Goal: Navigation & Orientation: Find specific page/section

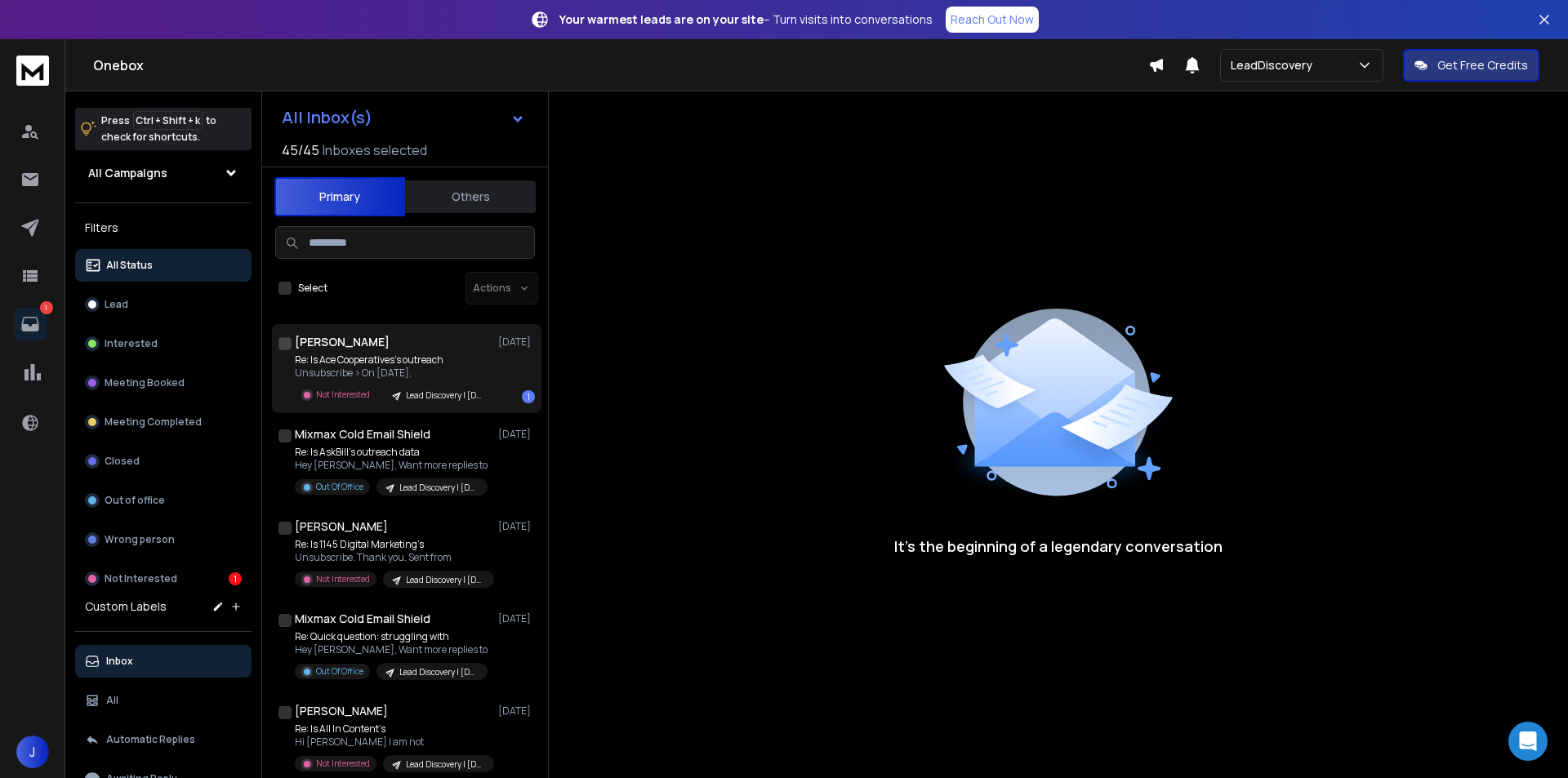
click at [451, 337] on div "[PERSON_NAME] [DATE]" at bounding box center [415, 342] width 240 height 16
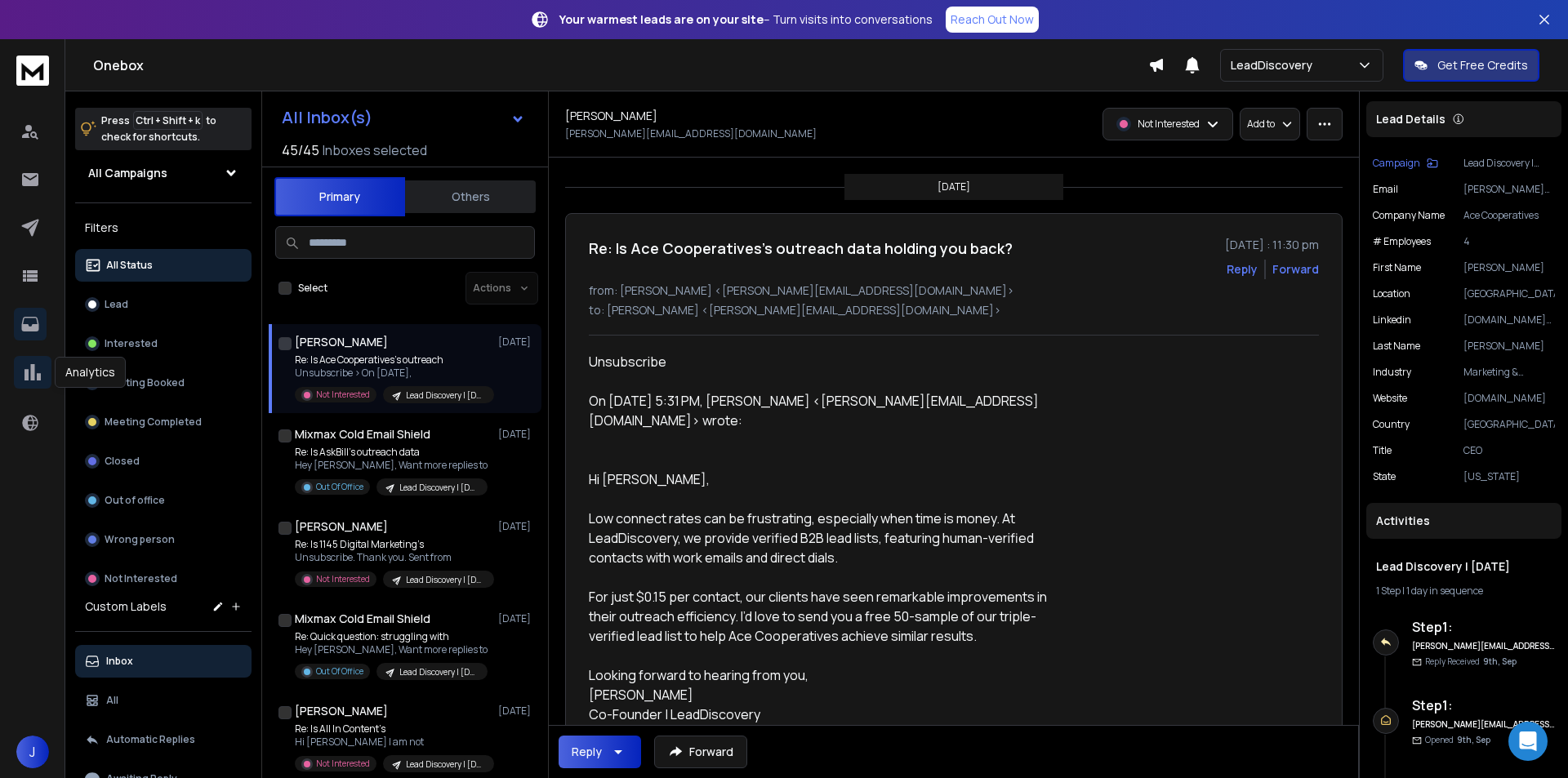
click at [27, 361] on icon at bounding box center [32, 372] width 24 height 24
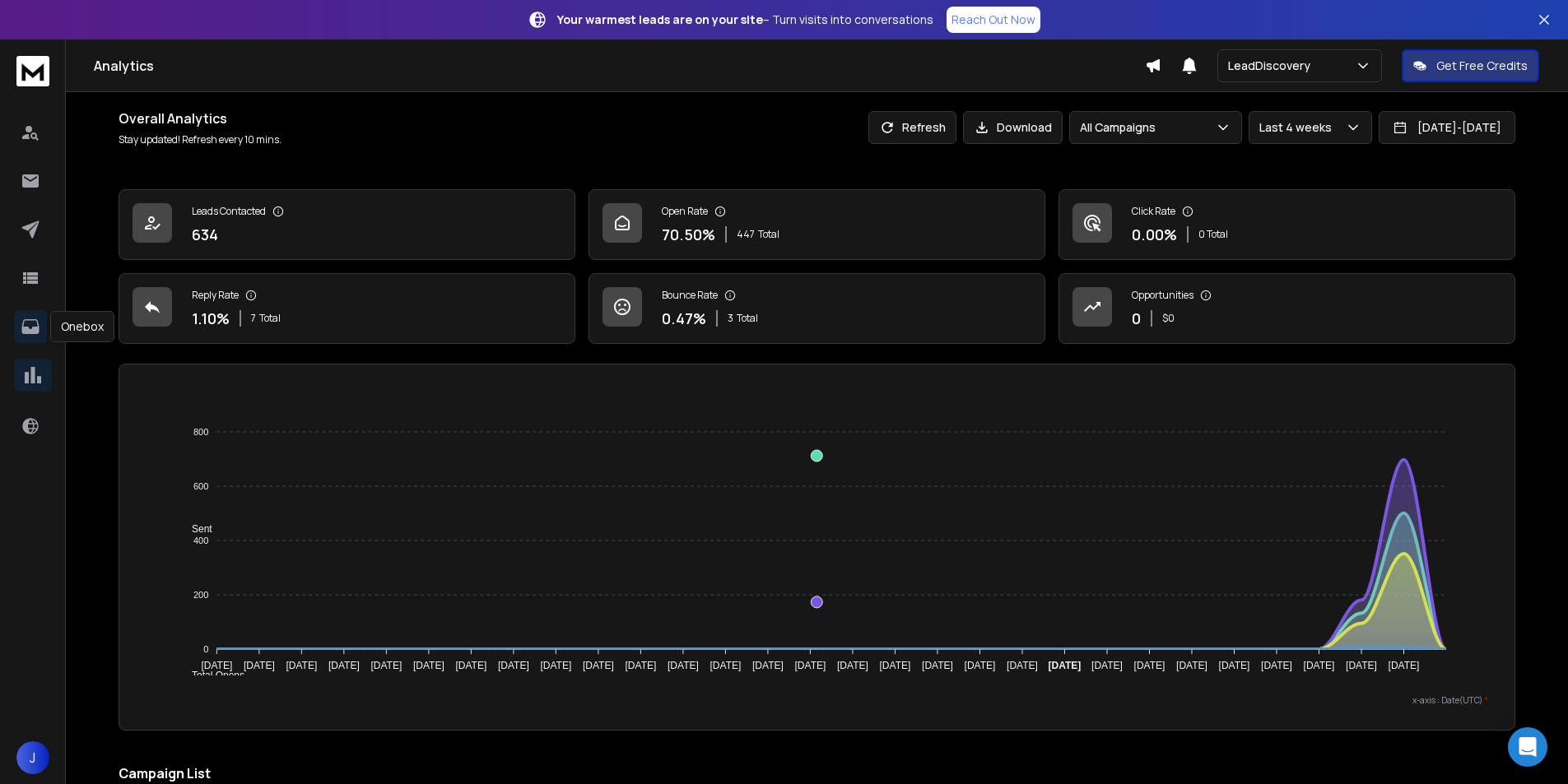
click at [24, 324] on icon at bounding box center [30, 326] width 19 height 19
